Goal: Task Accomplishment & Management: Use online tool/utility

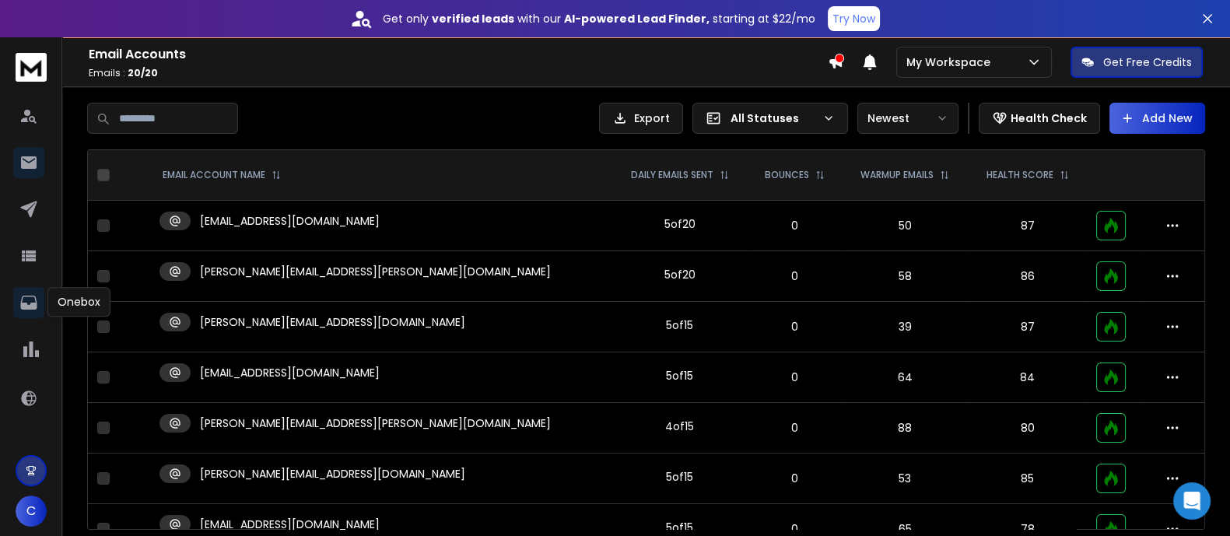
click at [40, 305] on link at bounding box center [28, 302] width 31 height 31
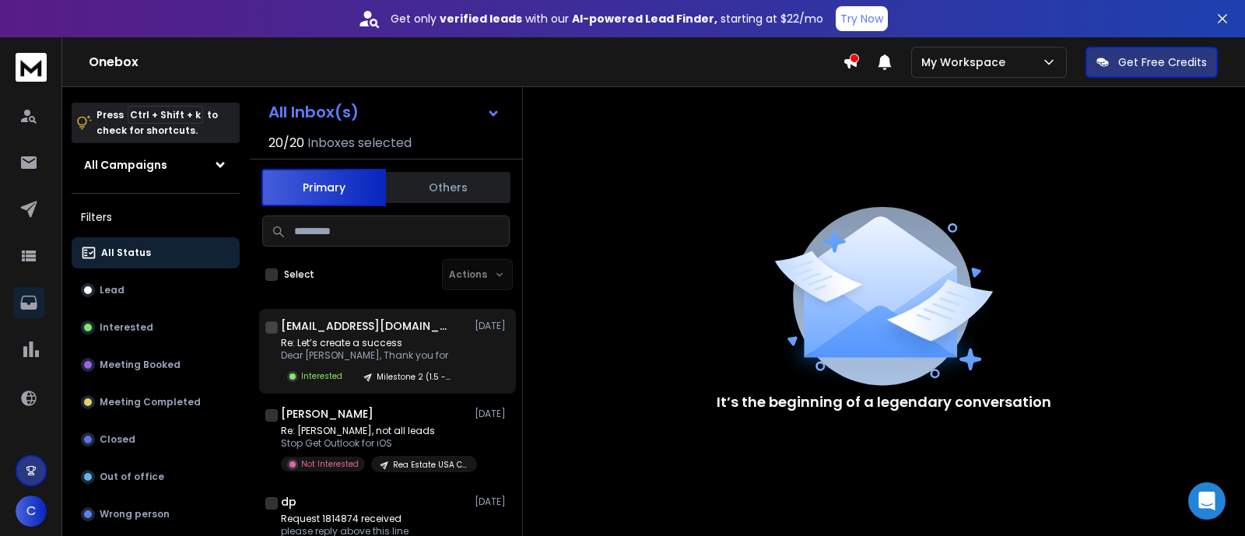
click at [393, 324] on h1 "jhedden@flyclothing.com" at bounding box center [366, 326] width 171 height 16
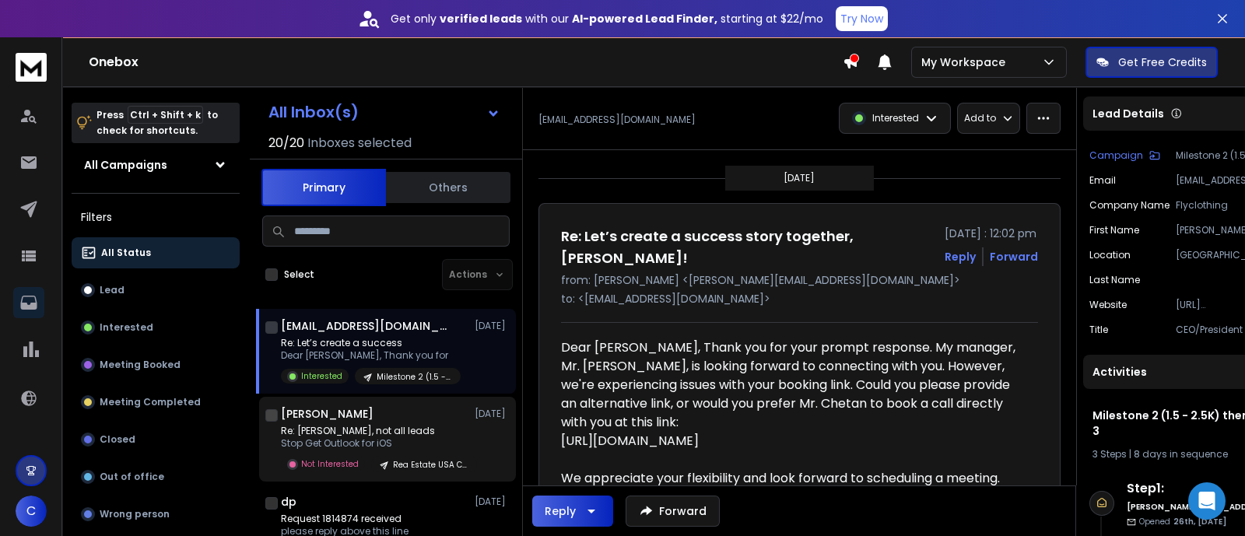
click at [323, 429] on p "Re: Franz, not all leads" at bounding box center [374, 431] width 187 height 12
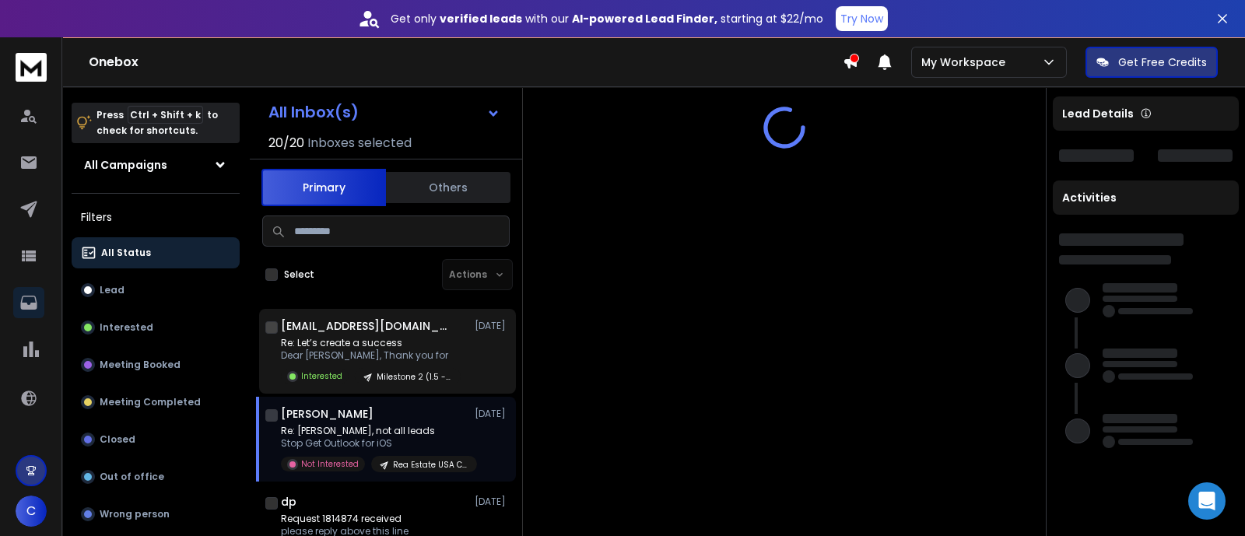
click at [342, 356] on p "Dear Jonathan, Thank you for" at bounding box center [371, 355] width 180 height 12
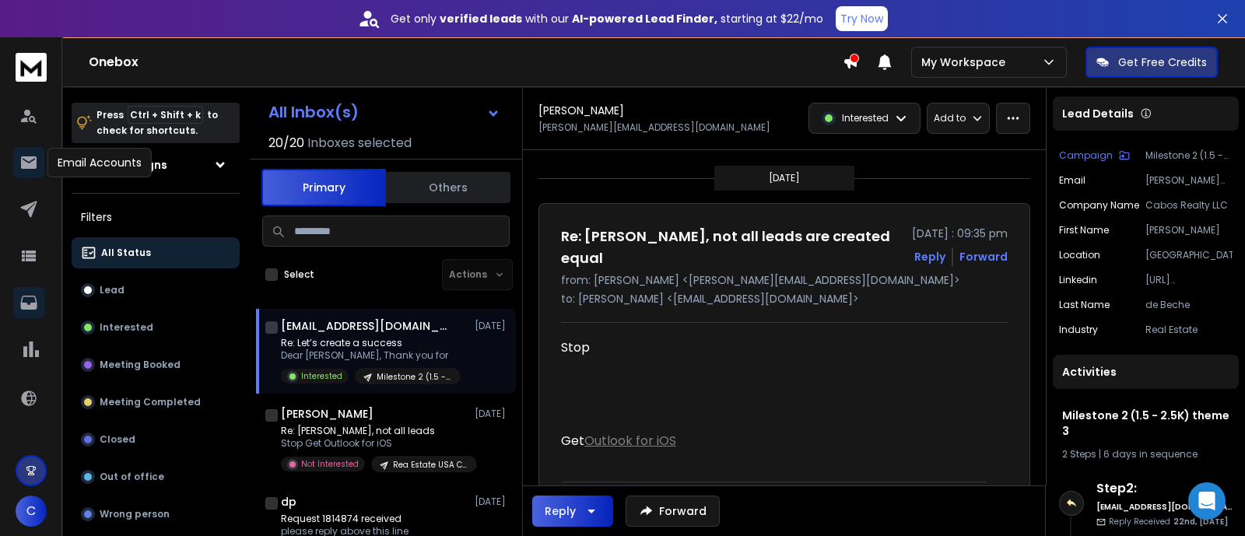
click at [31, 171] on icon at bounding box center [28, 162] width 19 height 19
